Goal: Task Accomplishment & Management: Use online tool/utility

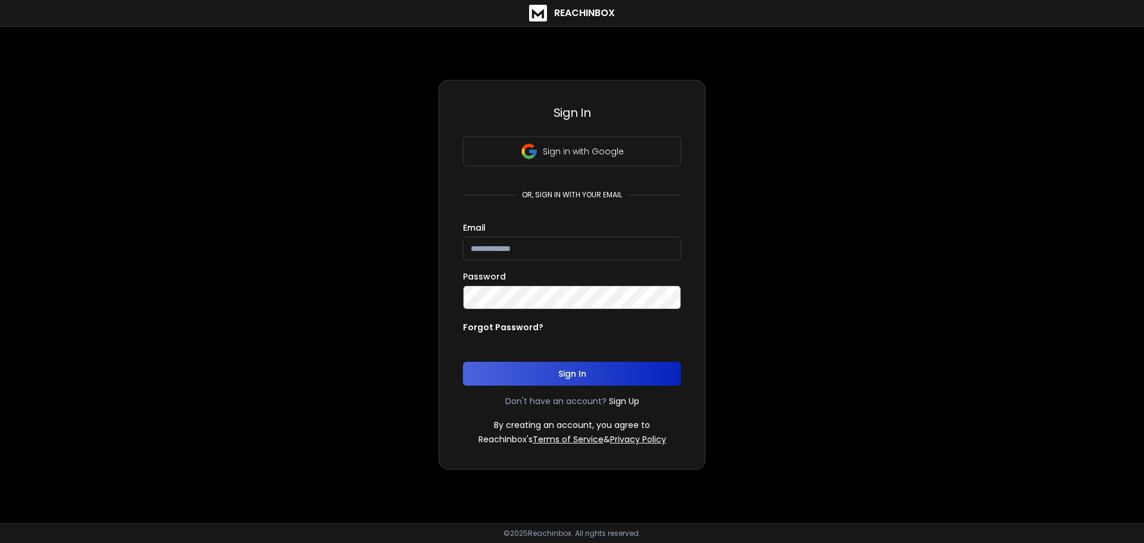
click at [575, 241] on input "email" at bounding box center [572, 248] width 218 height 24
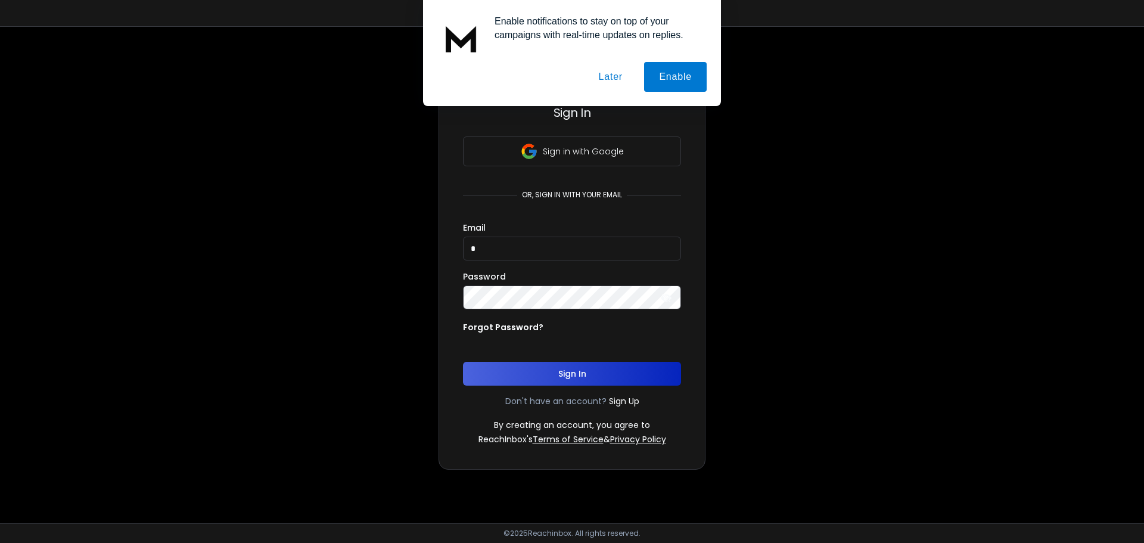
type input "**********"
click at [463, 362] on button "Sign In" at bounding box center [572, 374] width 218 height 24
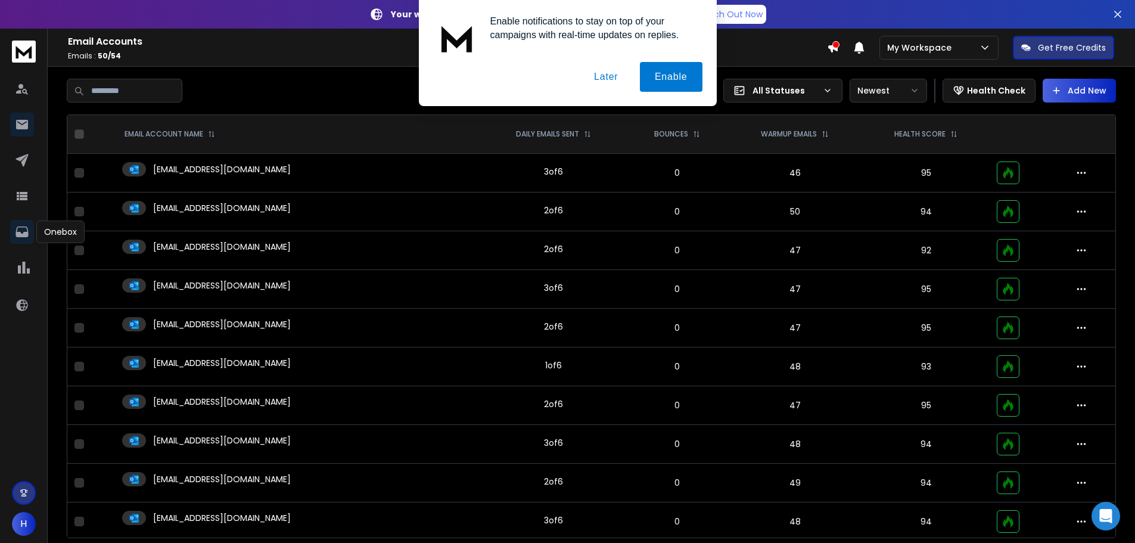
click at [25, 233] on icon at bounding box center [21, 231] width 13 height 11
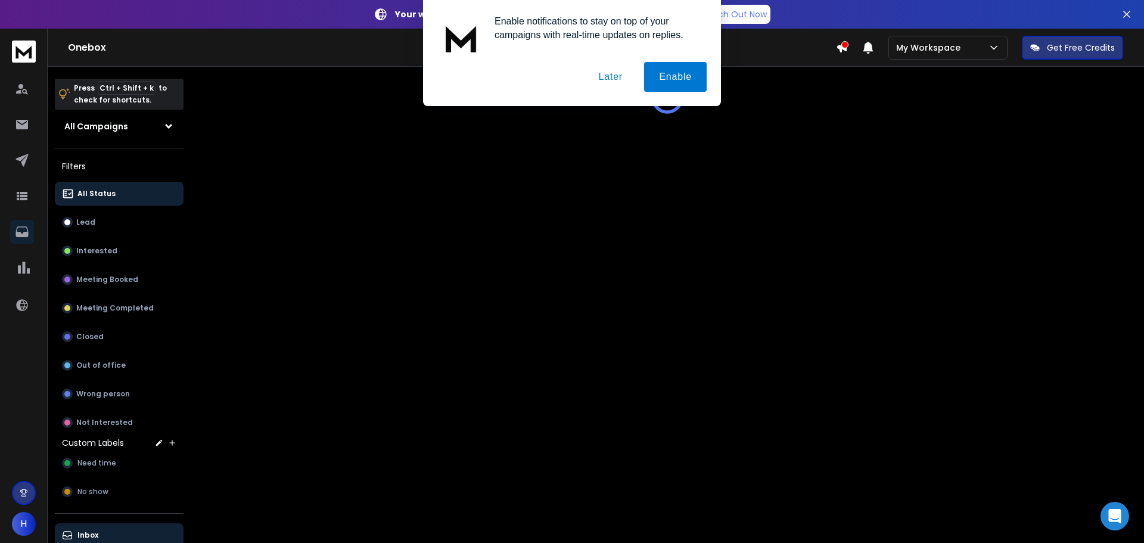
click at [612, 79] on button "Later" at bounding box center [610, 77] width 54 height 30
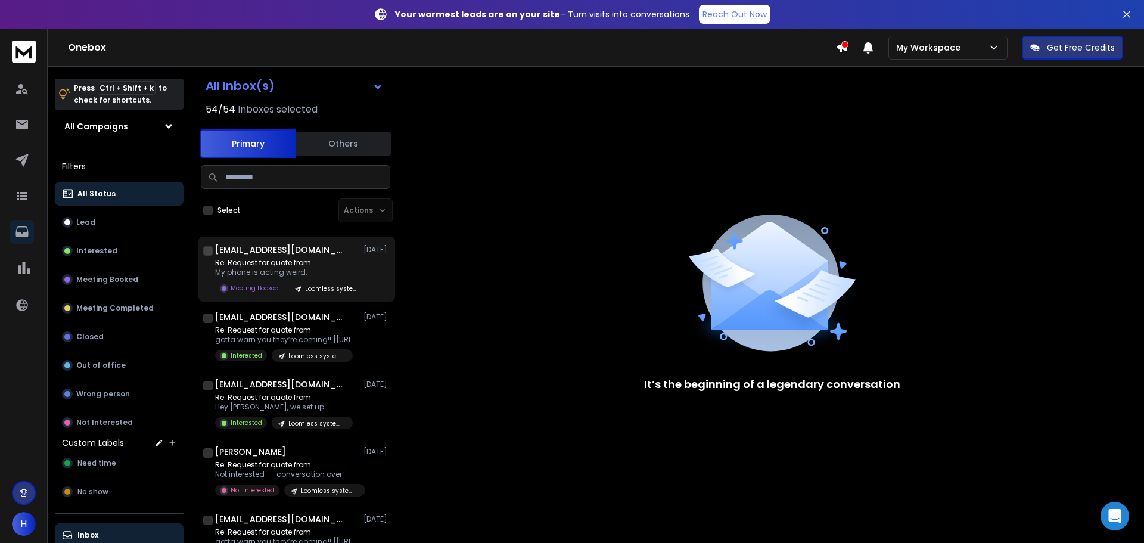
click at [278, 272] on p "My phone is acting weird," at bounding box center [286, 272] width 143 height 10
